Goal: Communication & Community: Answer question/provide support

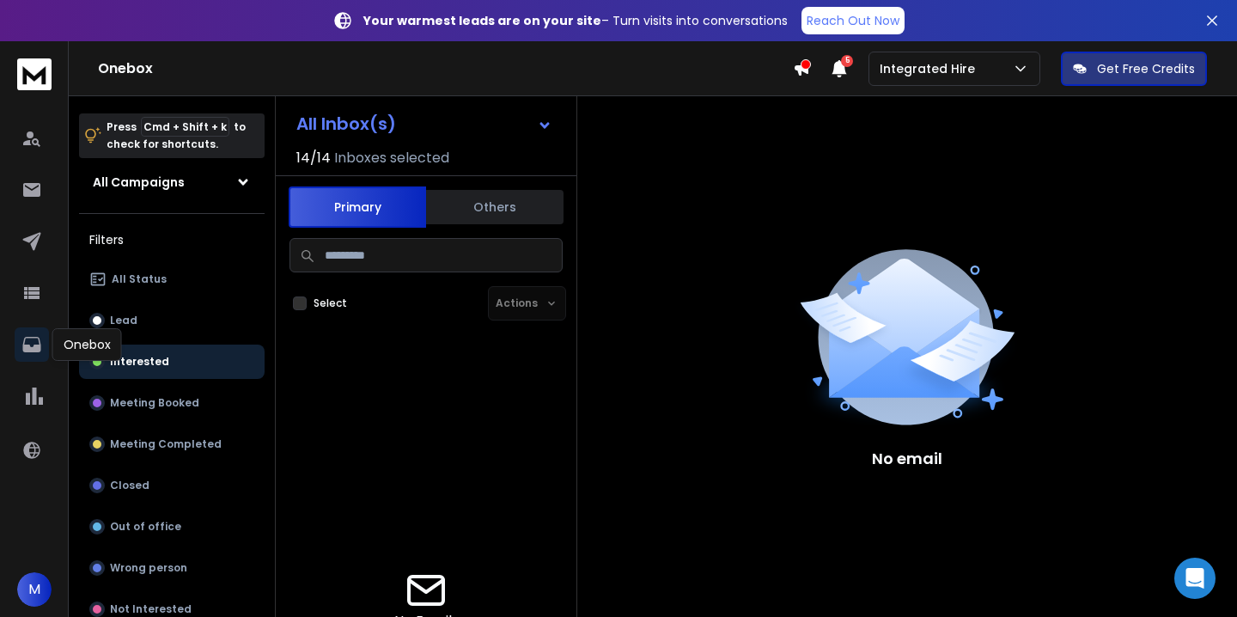
click at [26, 350] on icon at bounding box center [31, 344] width 18 height 15
click at [30, 345] on icon at bounding box center [31, 344] width 21 height 21
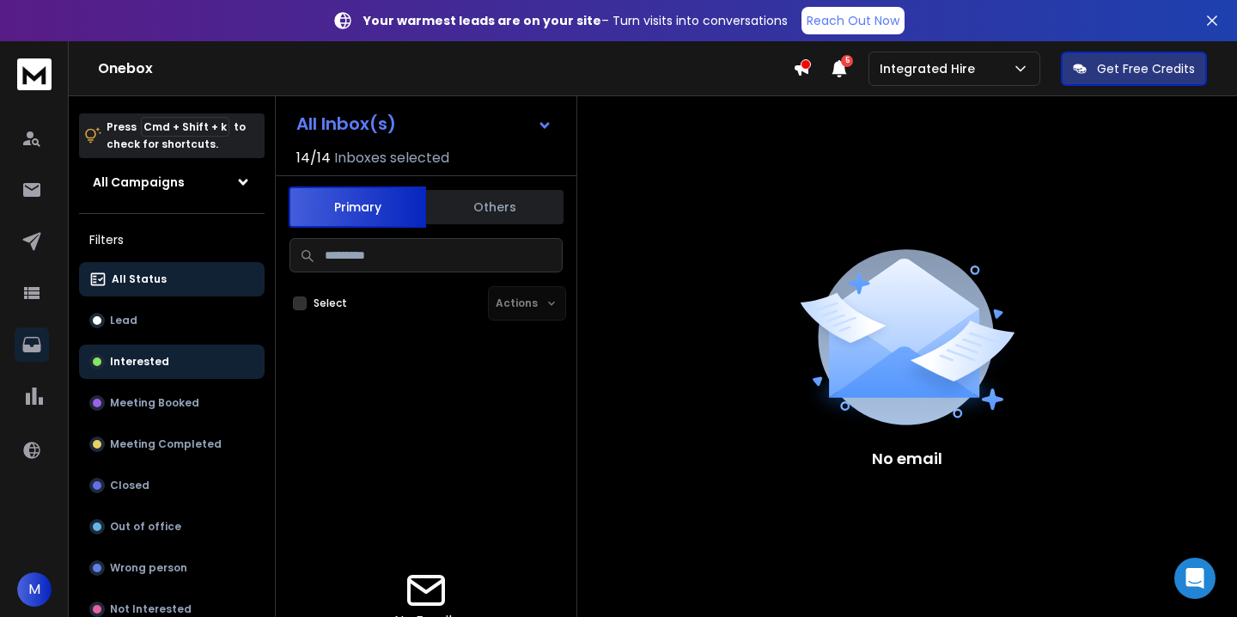
click at [132, 271] on div "All Status" at bounding box center [127, 279] width 77 height 17
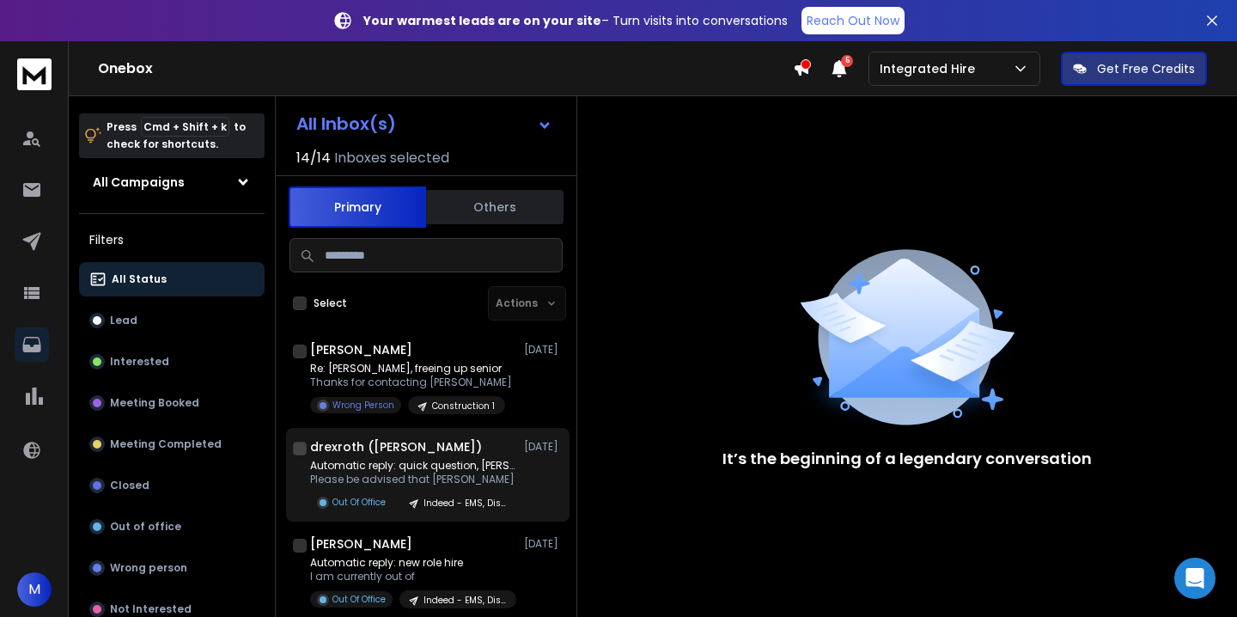
scroll to position [16, 0]
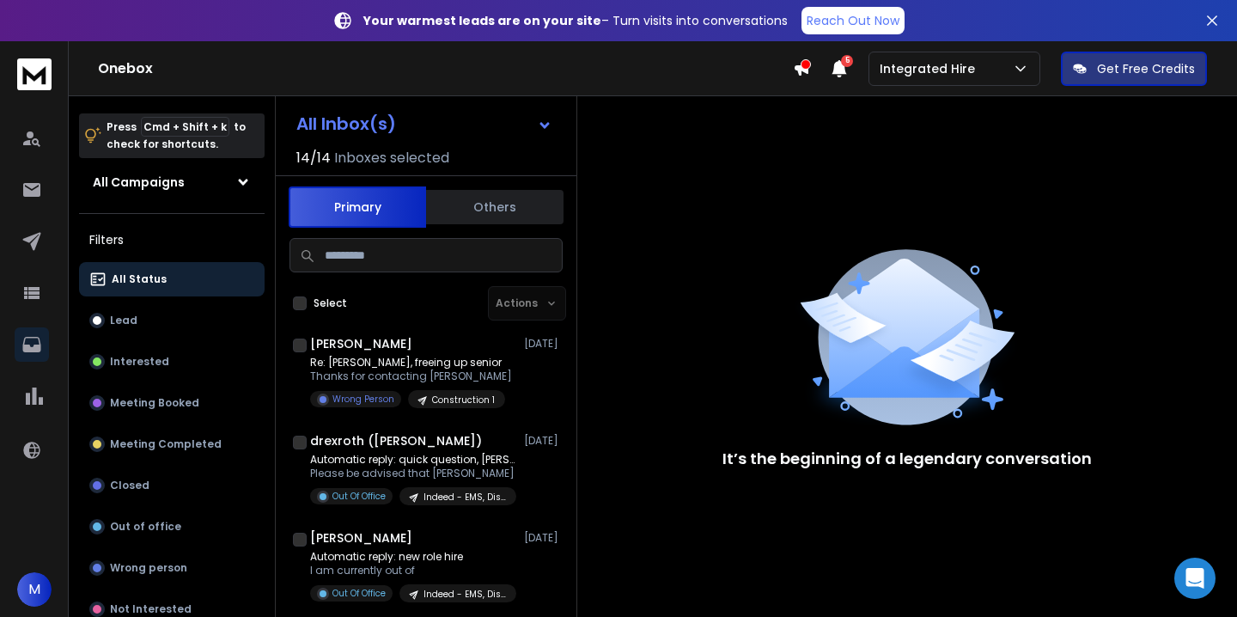
click at [1214, 21] on icon at bounding box center [1211, 20] width 15 height 15
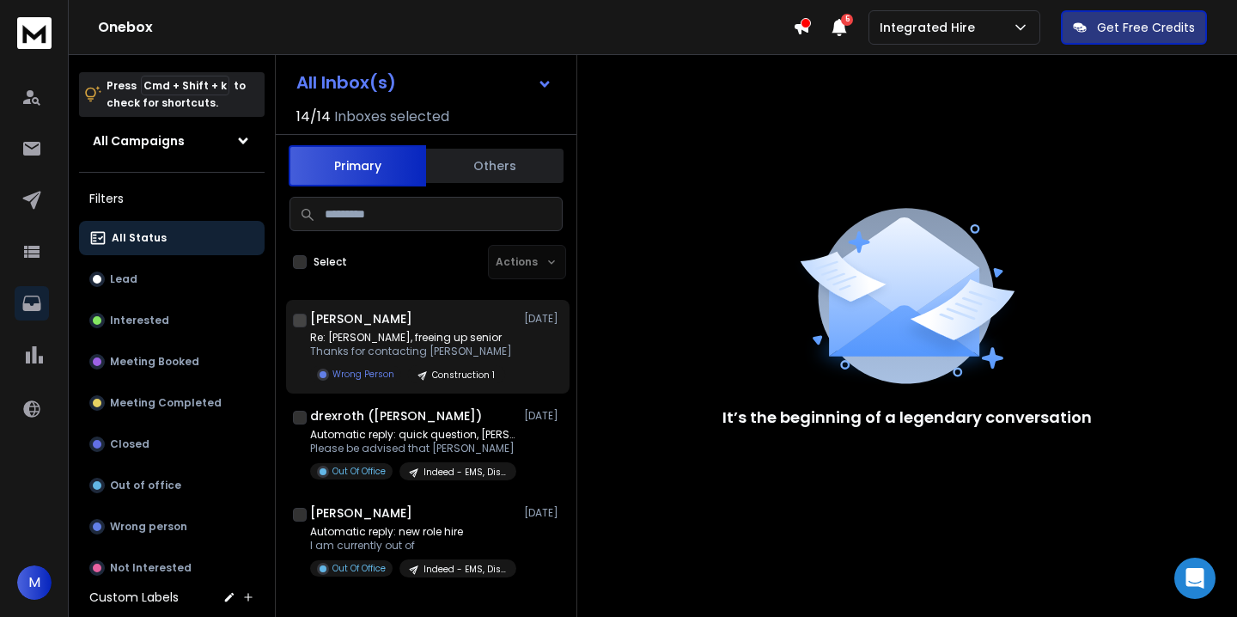
click at [439, 343] on p "Re: [PERSON_NAME], freeing up senior" at bounding box center [411, 338] width 202 height 14
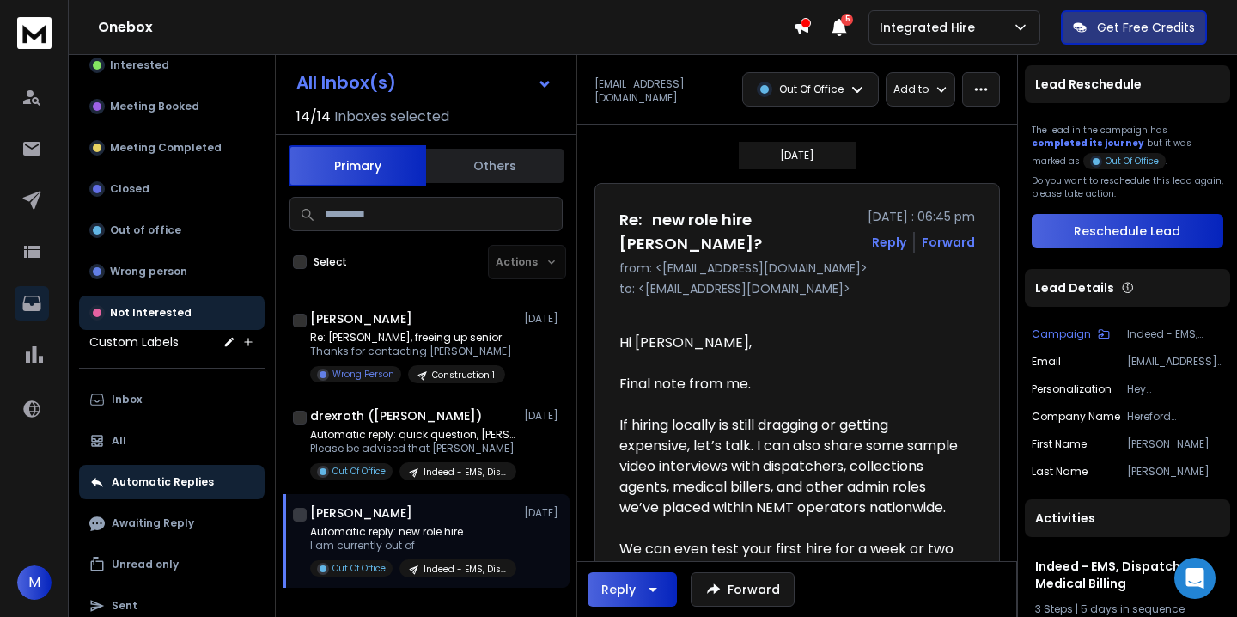
scroll to position [330, 0]
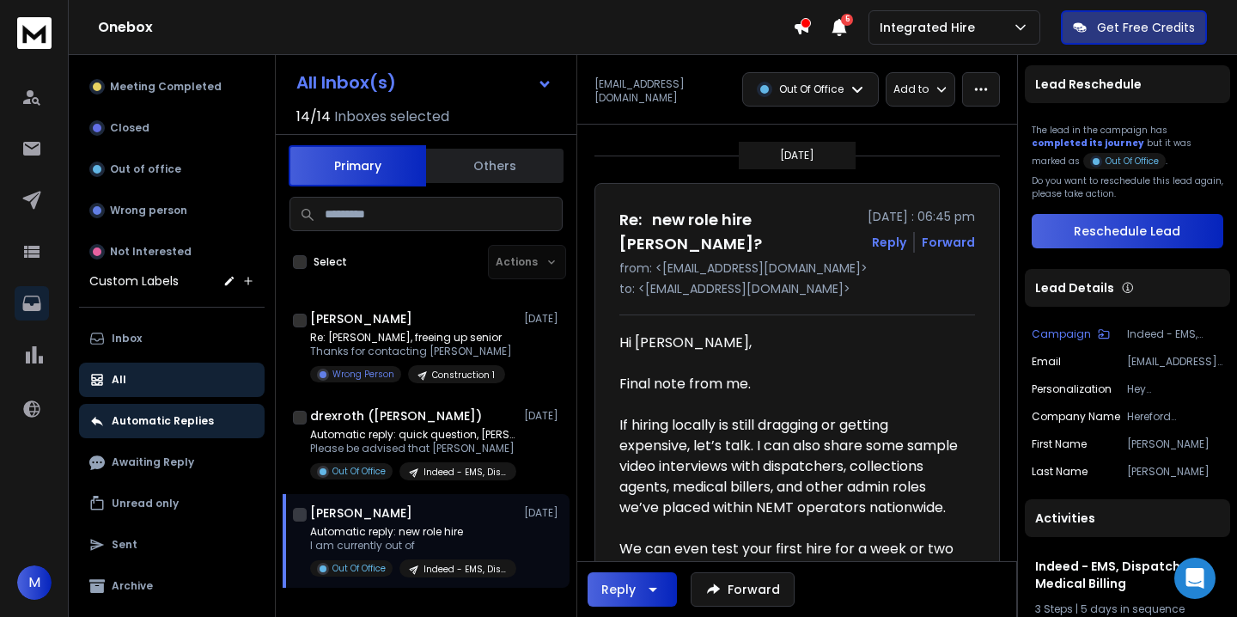
click at [161, 370] on button "All" at bounding box center [171, 379] width 185 height 34
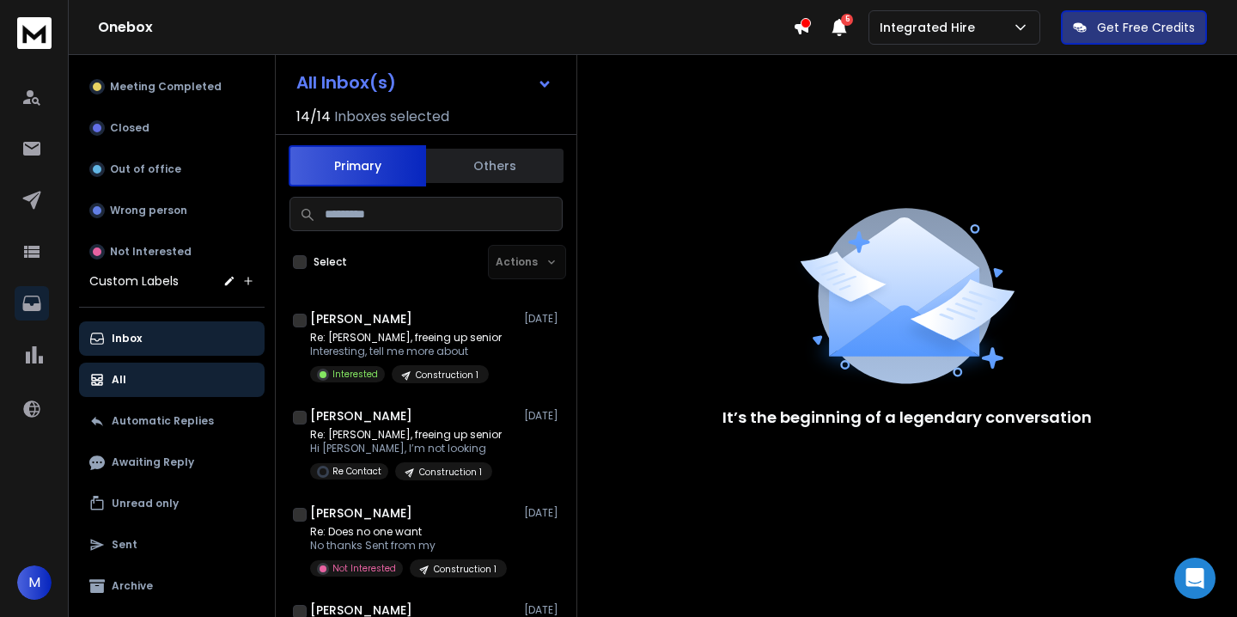
click at [168, 331] on button "Inbox" at bounding box center [171, 338] width 185 height 34
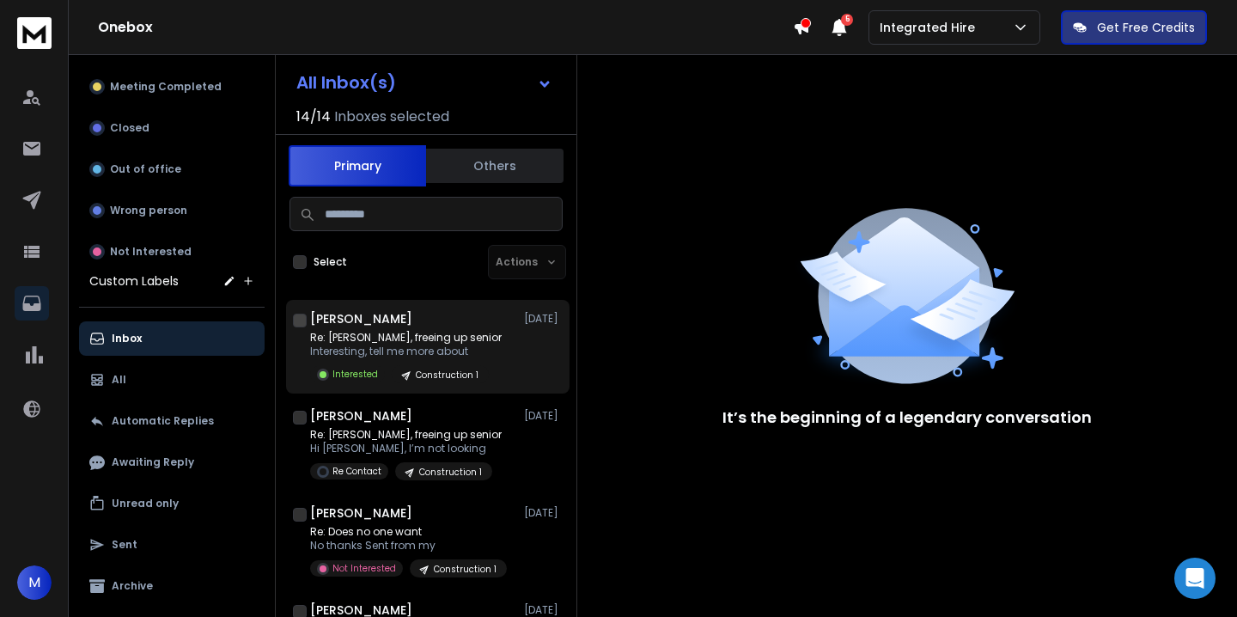
click at [380, 356] on p "Interesting, tell me more about" at bounding box center [405, 351] width 191 height 14
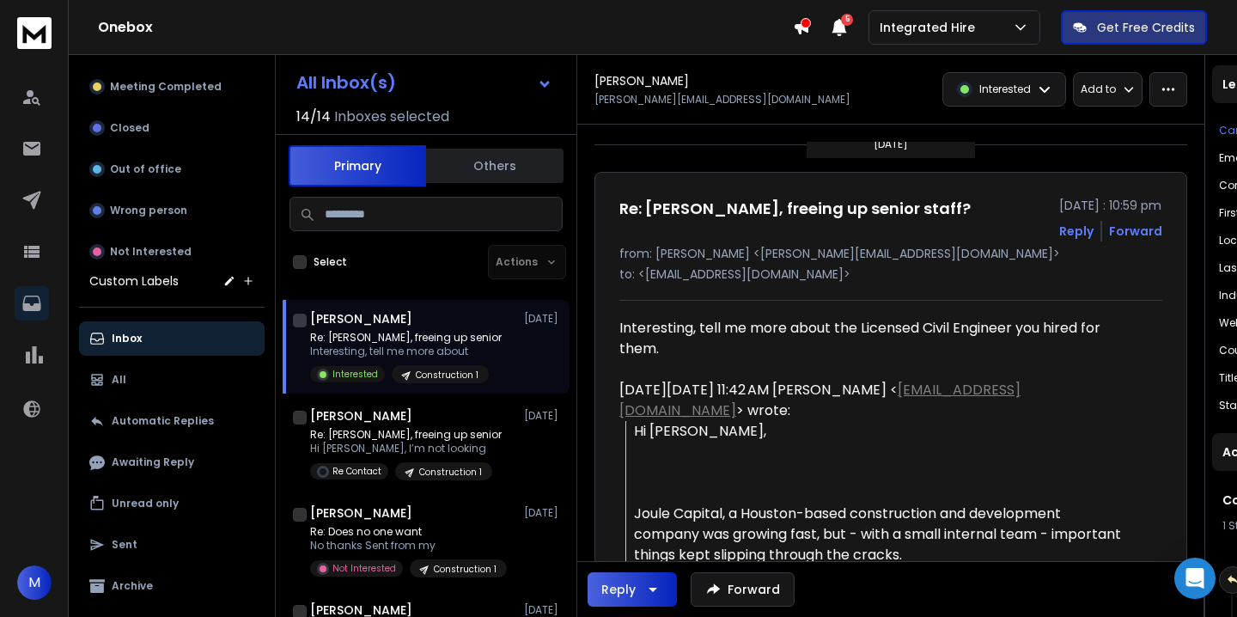
scroll to position [0, 0]
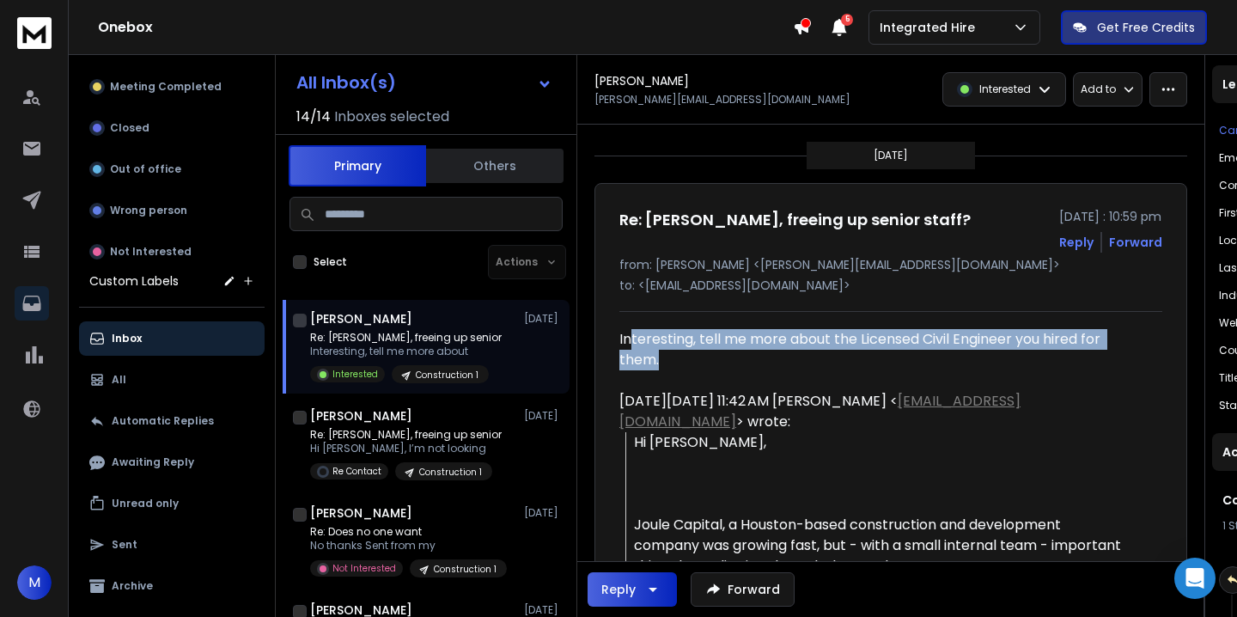
drag, startPoint x: 853, startPoint y: 367, endPoint x: 645, endPoint y: 352, distance: 208.3
click at [645, 352] on div "Interesting, tell me more about the Licensed Civil Engineer you hired for them." at bounding box center [869, 349] width 501 height 41
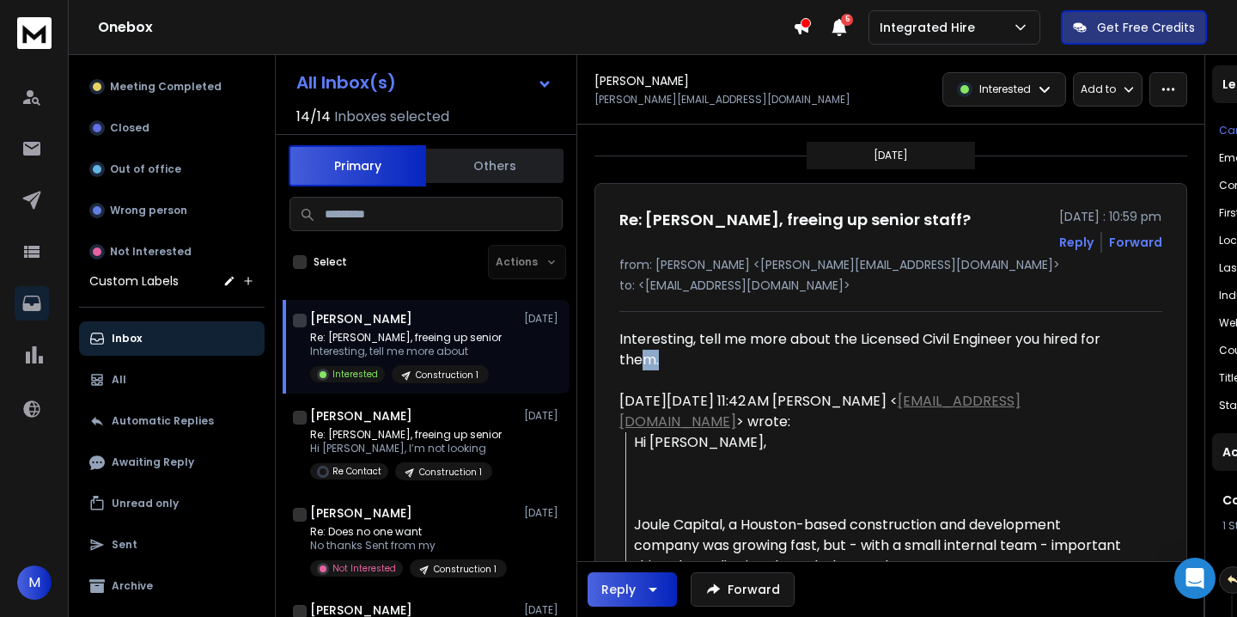
click at [645, 352] on div "Interesting, tell me more about the Licensed Civil Engineer you hired for them." at bounding box center [869, 349] width 501 height 41
drag, startPoint x: 862, startPoint y: 264, endPoint x: 780, endPoint y: 266, distance: 82.5
click at [780, 266] on p "from: [PERSON_NAME] <[PERSON_NAME][EMAIL_ADDRESS][DOMAIN_NAME]>" at bounding box center [890, 264] width 543 height 17
click at [745, 353] on div "Interesting, tell me more about the Licensed Civil Engineer you hired for them." at bounding box center [869, 349] width 501 height 41
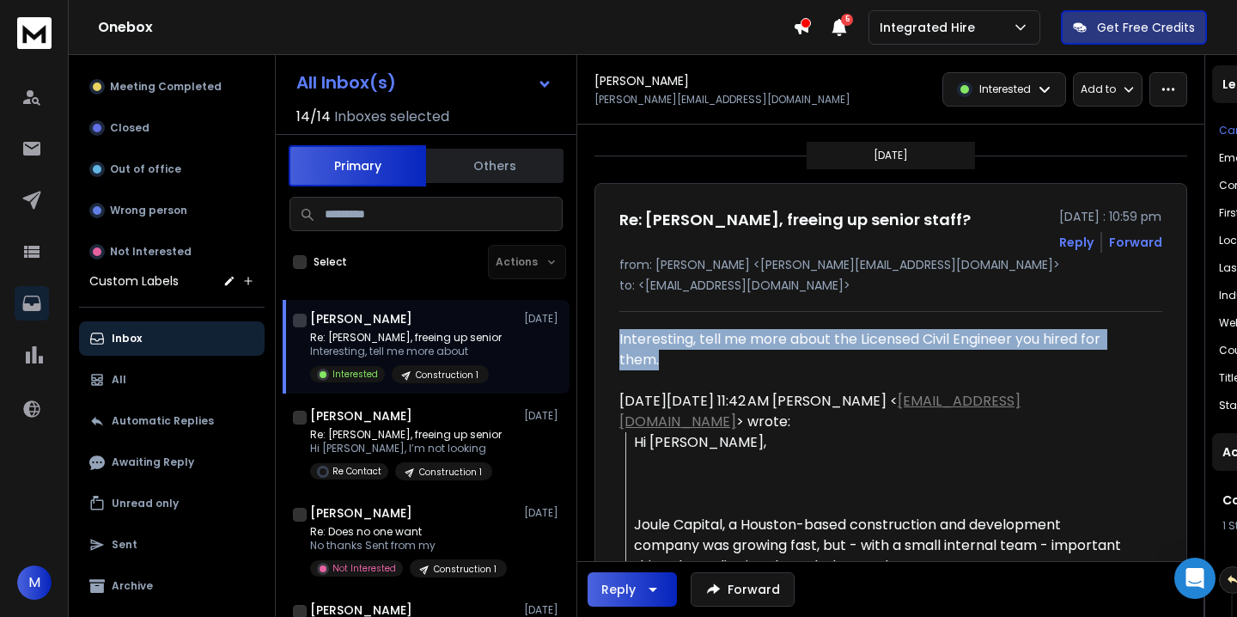
drag, startPoint x: 745, startPoint y: 353, endPoint x: 614, endPoint y: 343, distance: 131.8
drag, startPoint x: 729, startPoint y: 368, endPoint x: 614, endPoint y: 341, distance: 118.3
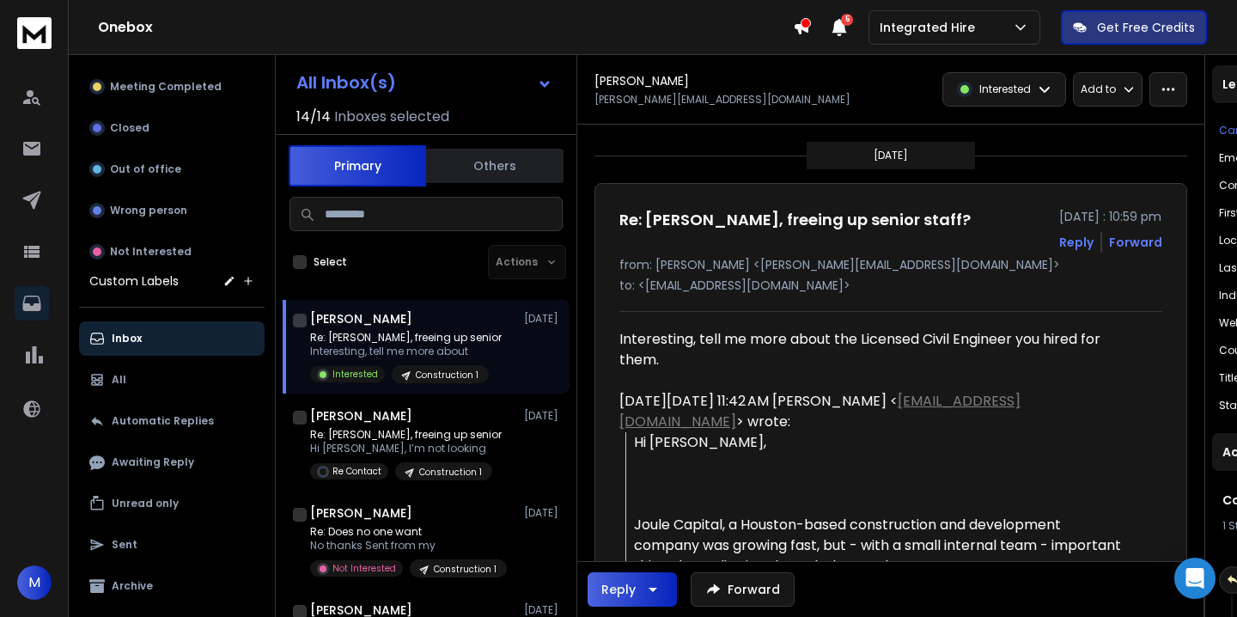
click at [643, 346] on div "Interesting, tell me more about the Licensed Civil Engineer you hired for them." at bounding box center [869, 349] width 501 height 41
